Goal: Task Accomplishment & Management: Use online tool/utility

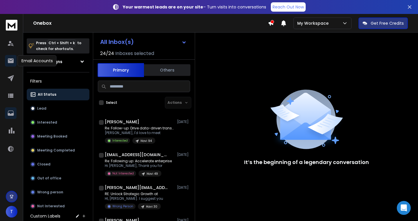
click at [12, 60] on icon at bounding box center [11, 60] width 6 height 5
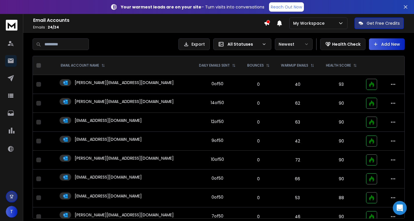
click at [393, 46] on button "Add New" at bounding box center [387, 44] width 36 height 12
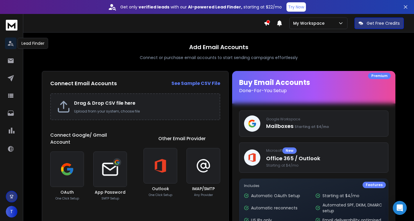
click at [12, 38] on link at bounding box center [11, 43] width 12 height 12
